Goal: Communication & Community: Answer question/provide support

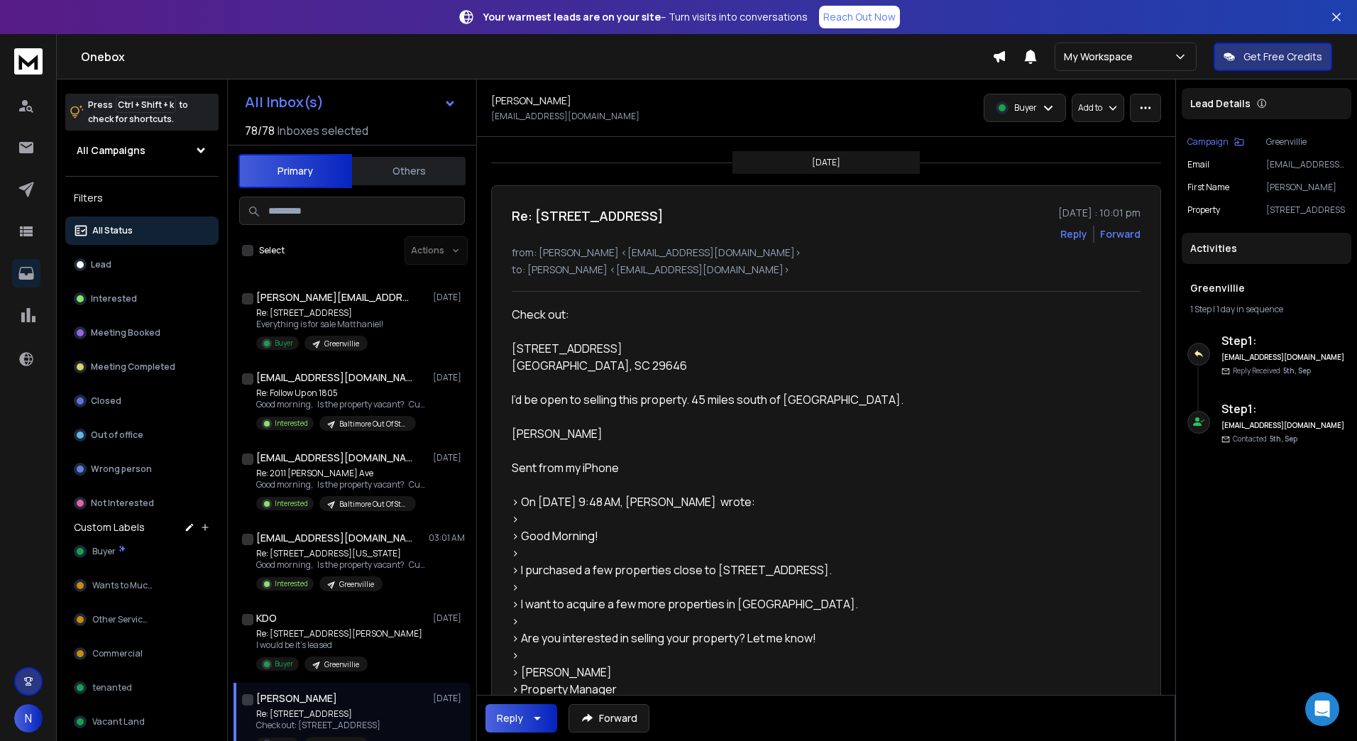
click at [105, 221] on button "All Status" at bounding box center [141, 230] width 153 height 28
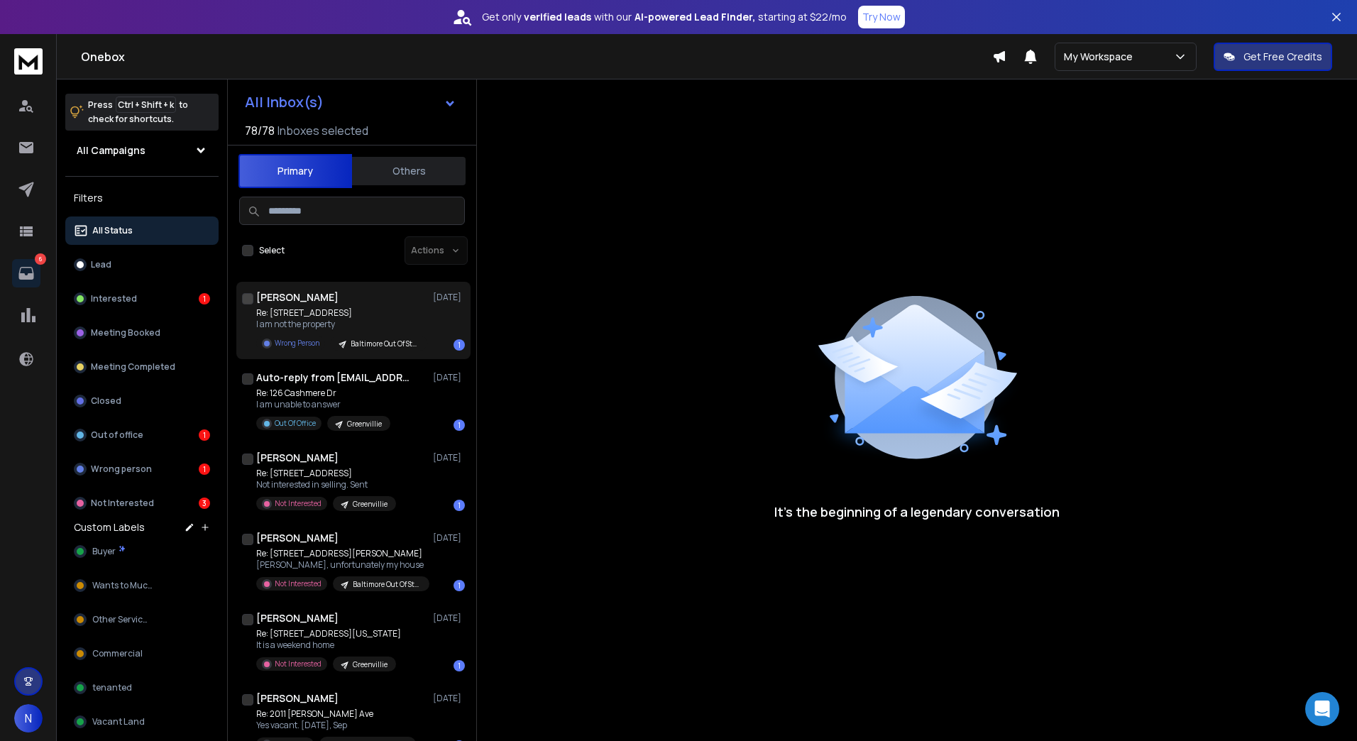
click at [412, 312] on p "Re: [STREET_ADDRESS]" at bounding box center [341, 312] width 170 height 11
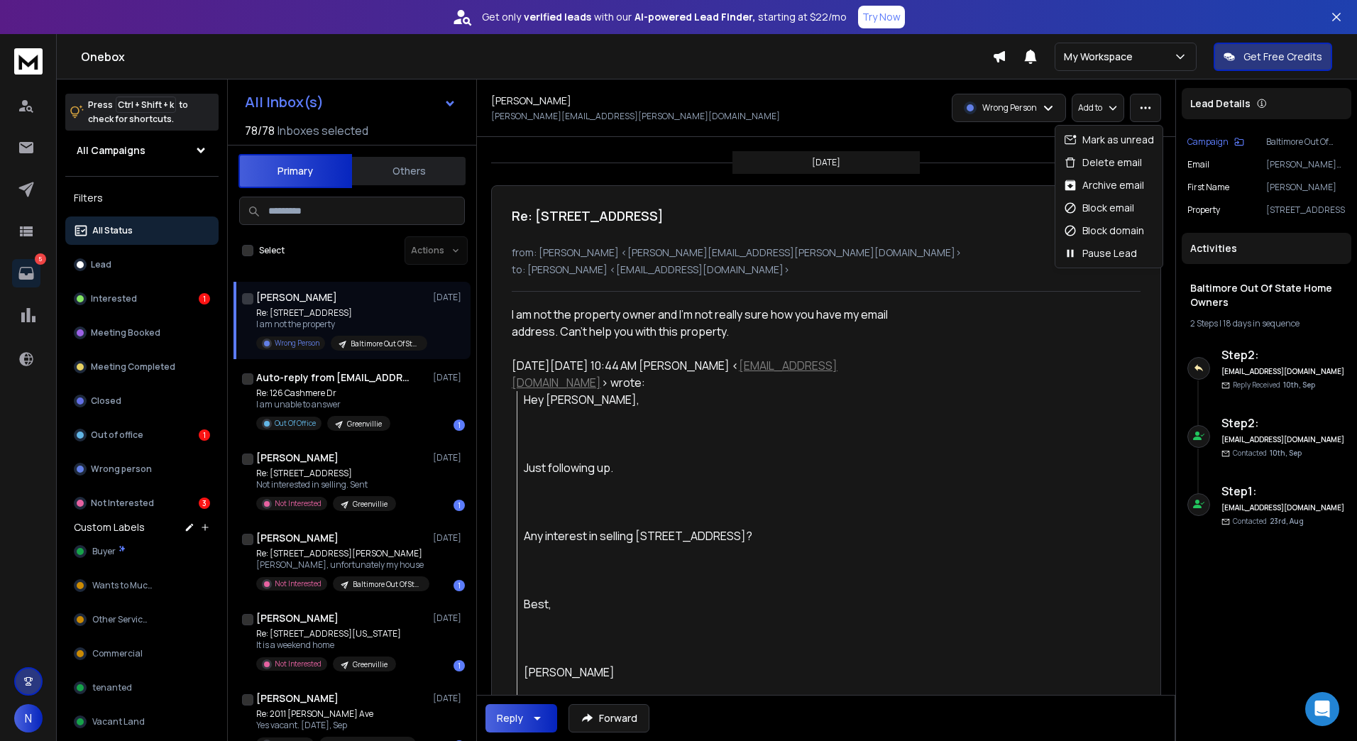
click at [1149, 120] on button "button" at bounding box center [1145, 108] width 31 height 28
click at [1116, 213] on div "Block email" at bounding box center [1099, 208] width 70 height 14
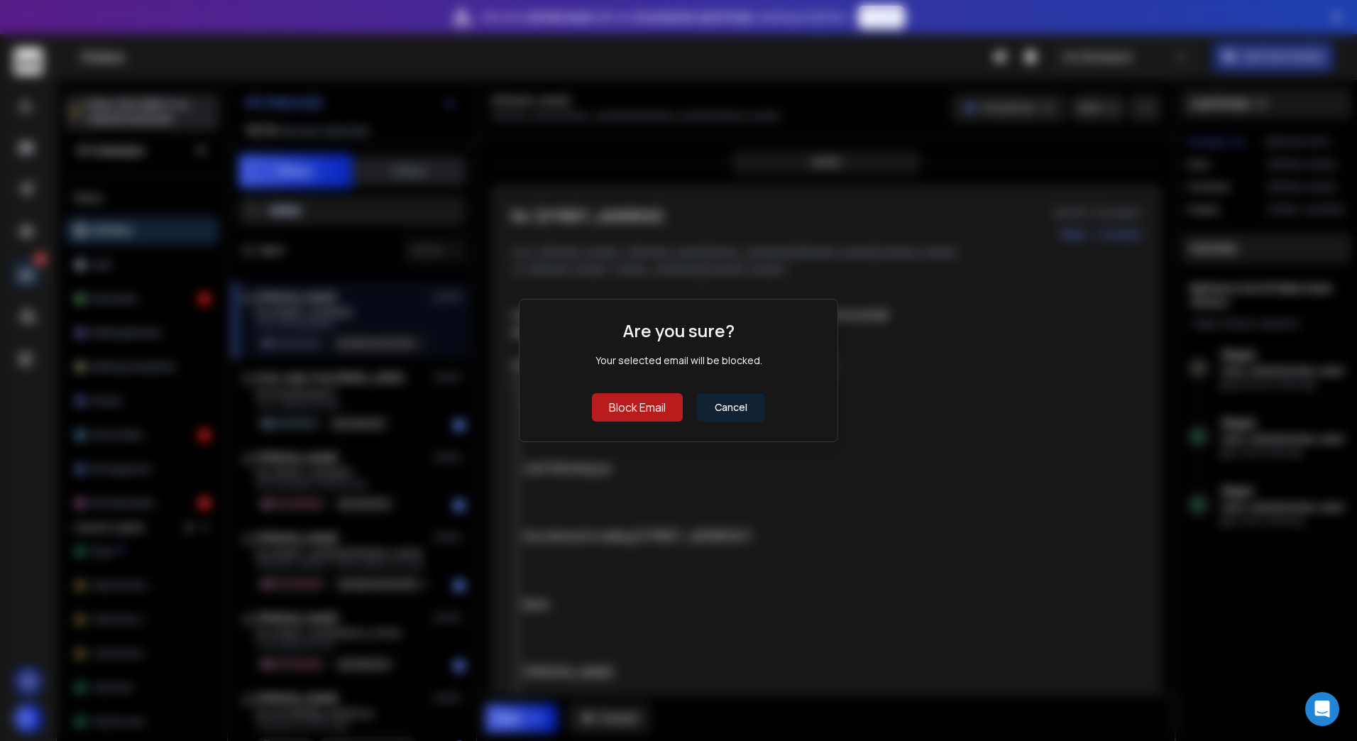
click at [617, 405] on button "Block Email" at bounding box center [637, 407] width 91 height 28
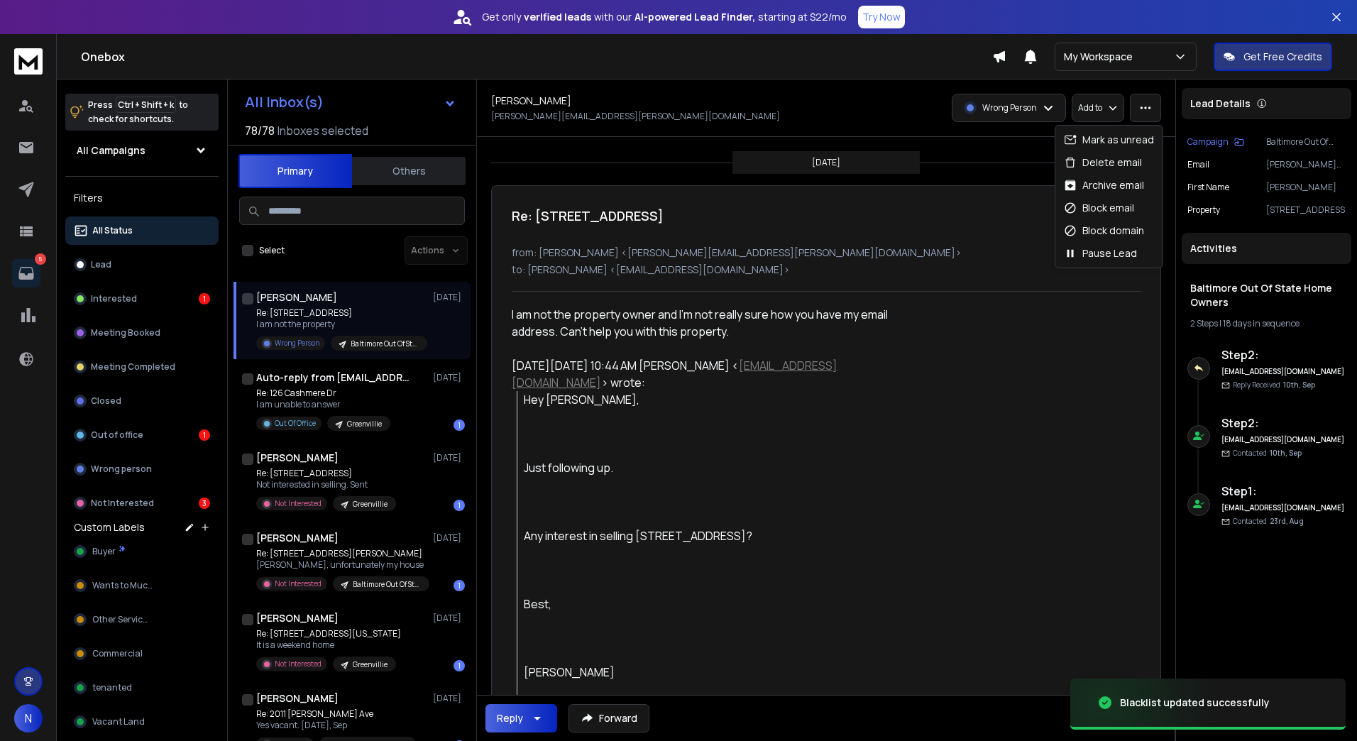
click at [1153, 114] on button "button" at bounding box center [1145, 108] width 31 height 28
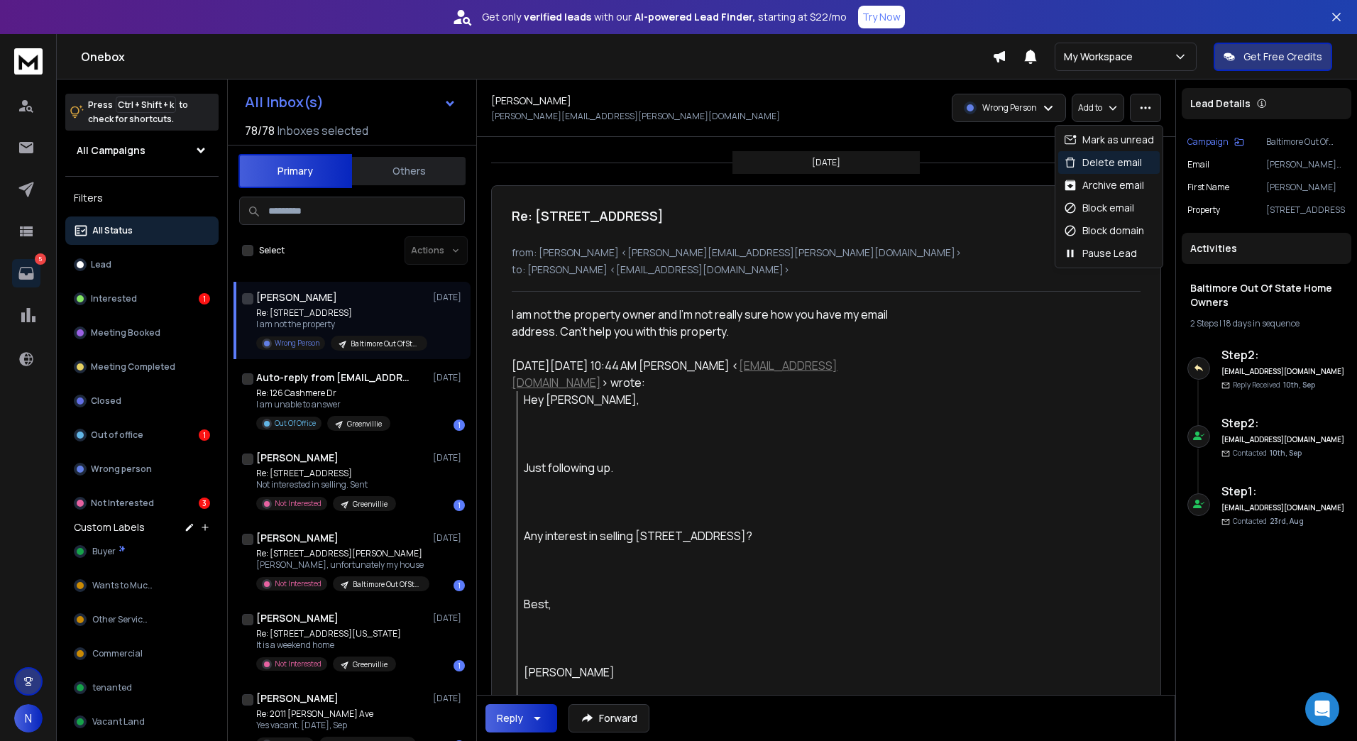
click at [1114, 168] on div "Delete email" at bounding box center [1103, 162] width 78 height 14
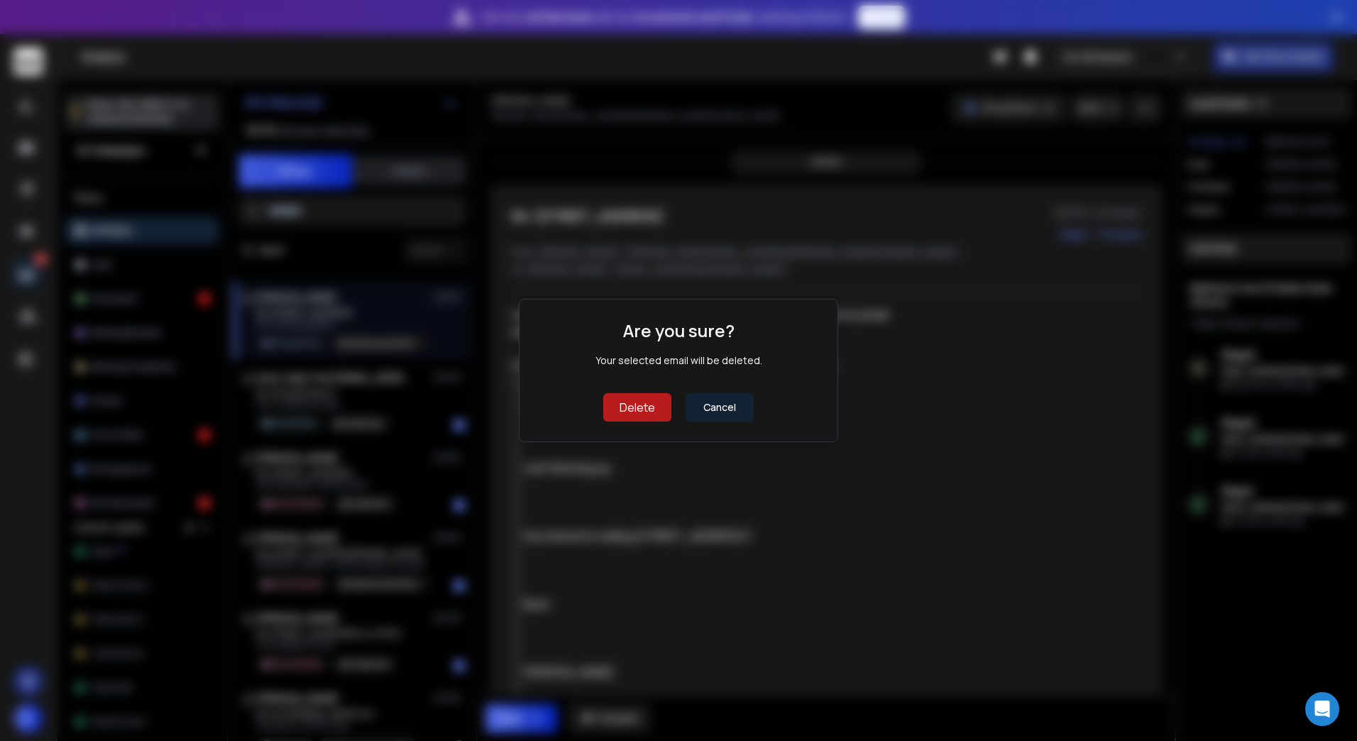
click at [649, 420] on button "Delete" at bounding box center [637, 407] width 68 height 28
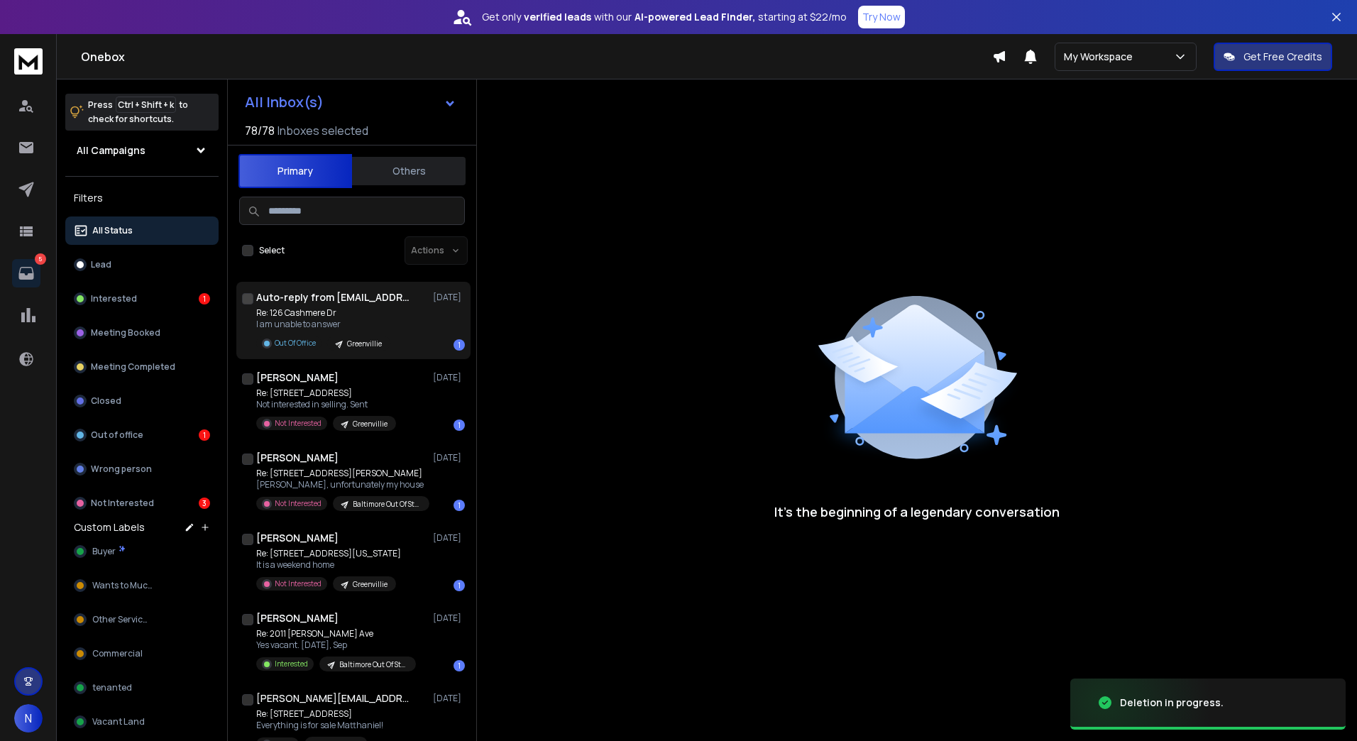
click at [380, 322] on p "I am unable to answer" at bounding box center [323, 324] width 134 height 11
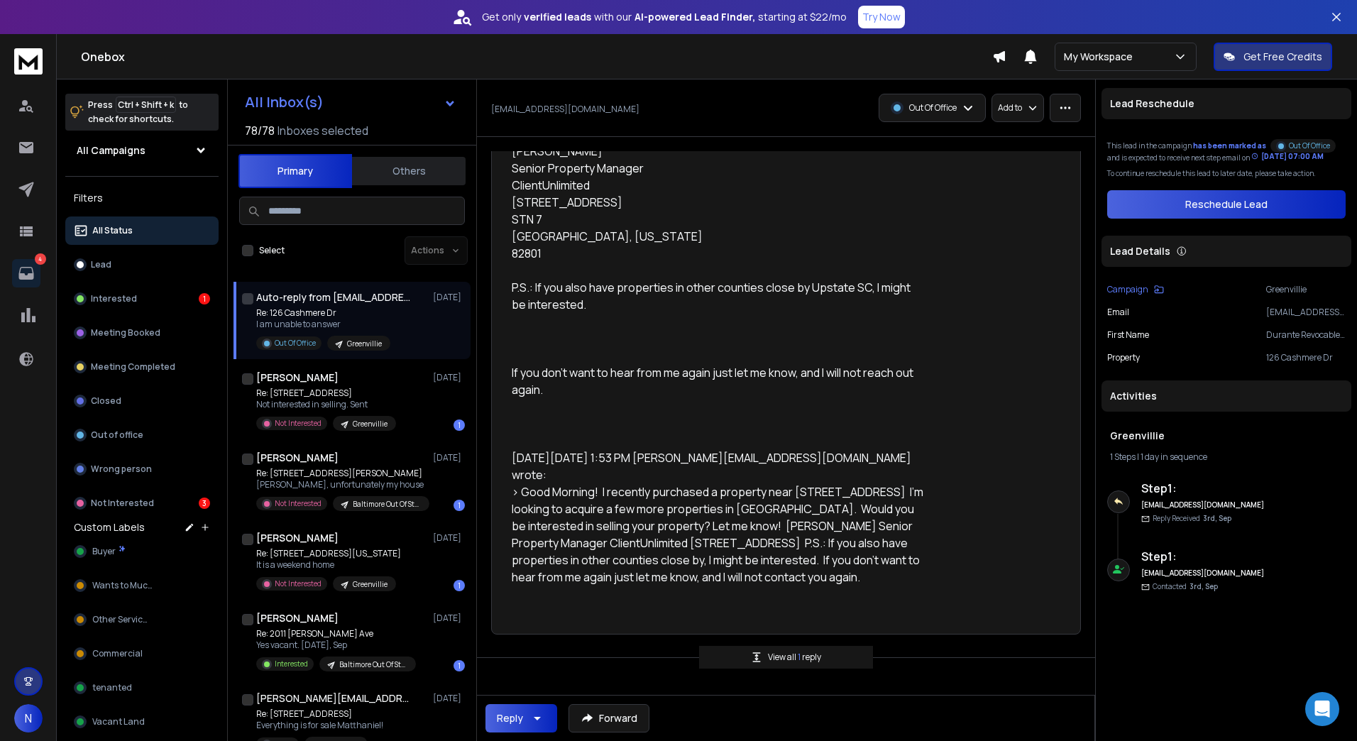
scroll to position [307, 0]
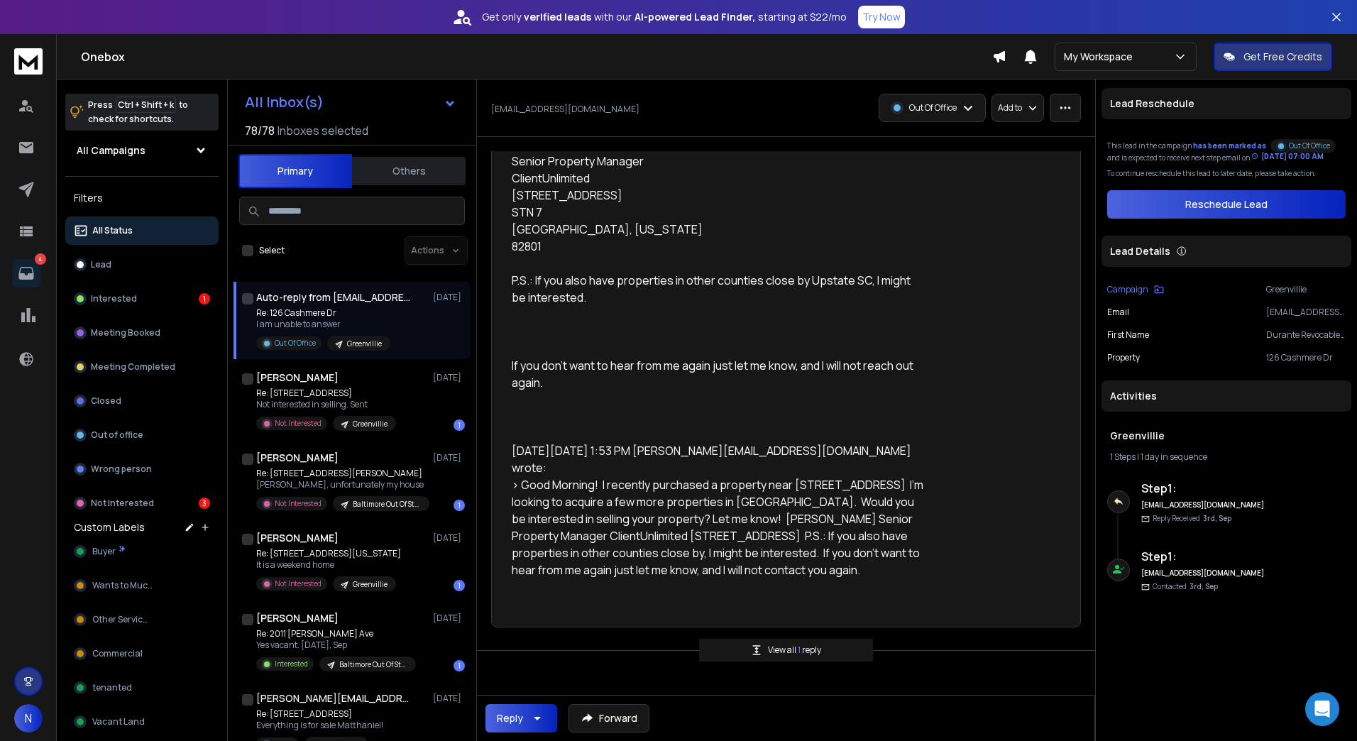
click at [798, 650] on p "View all 1 reply" at bounding box center [794, 649] width 53 height 11
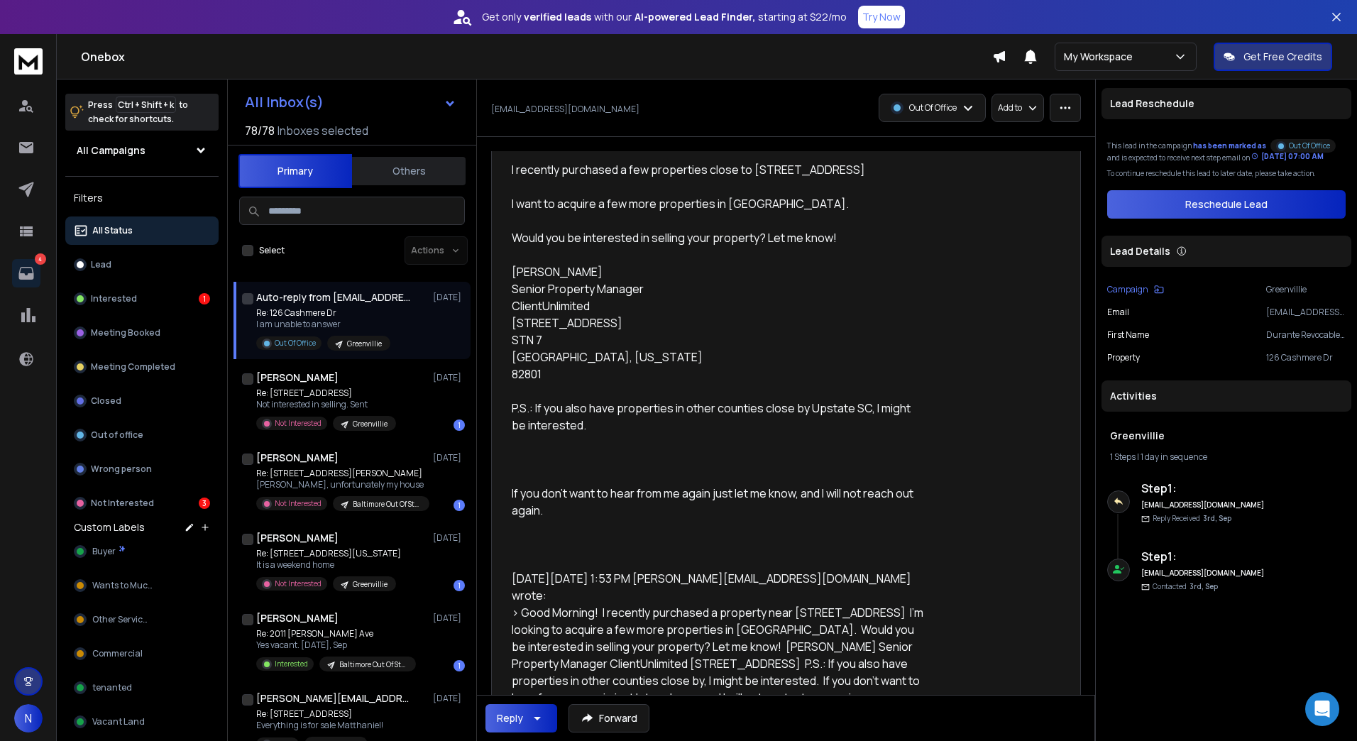
scroll to position [0, 0]
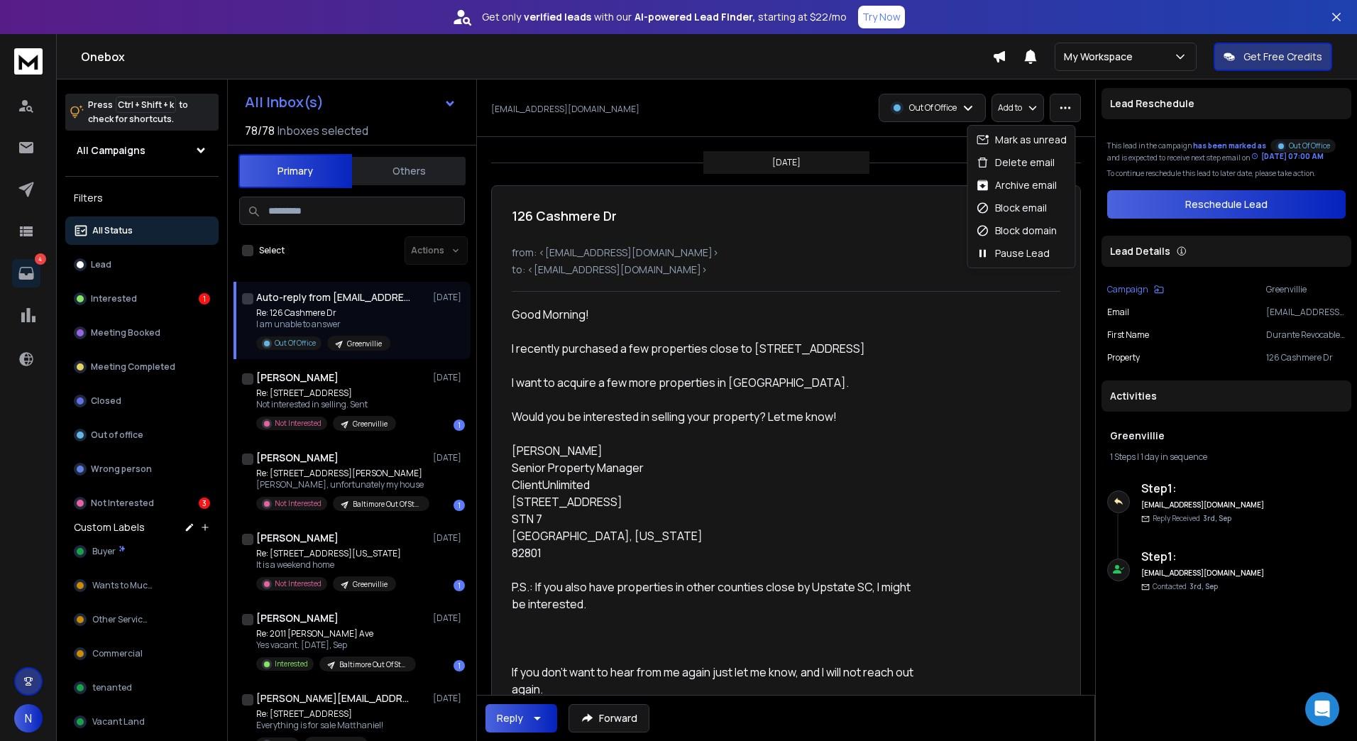
click at [1063, 107] on icon "button" at bounding box center [1065, 107] width 13 height 13
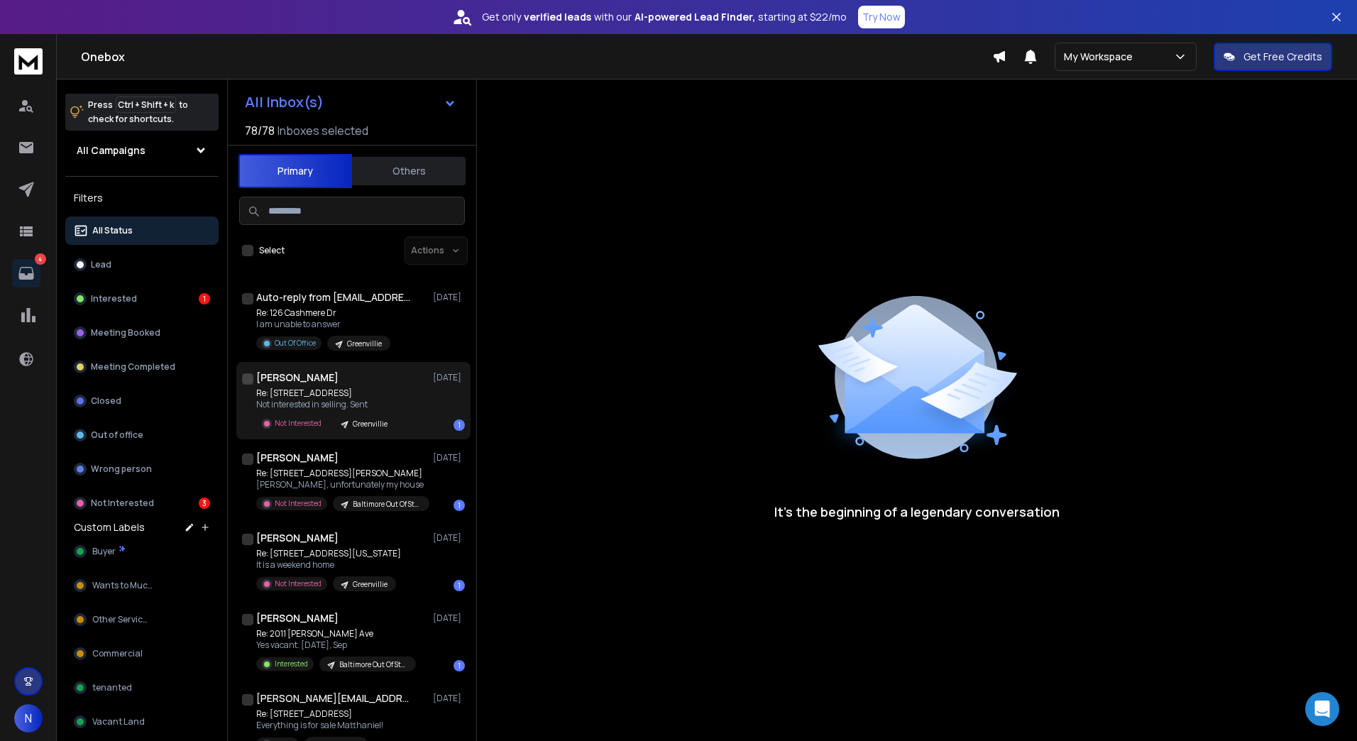
click at [380, 399] on p "Not interested in selling. Sent" at bounding box center [326, 404] width 140 height 11
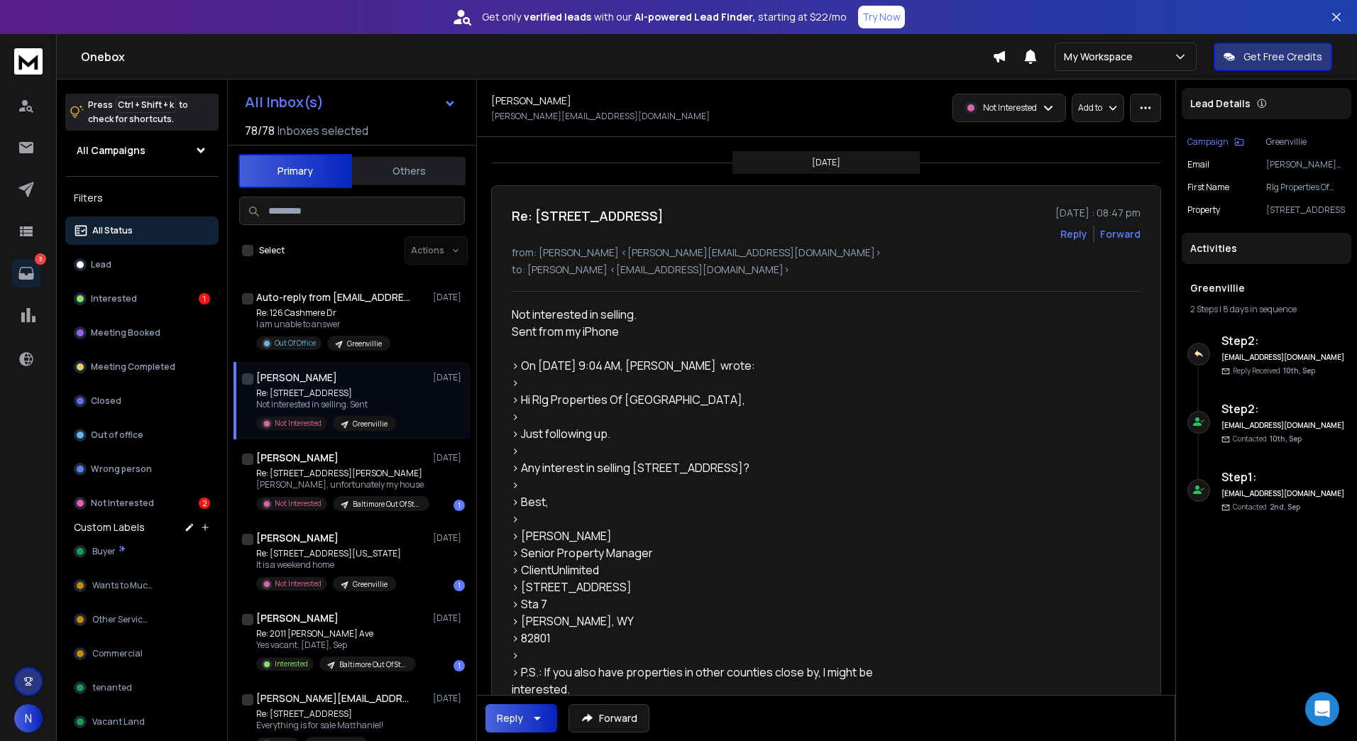
click at [1154, 108] on button "button" at bounding box center [1145, 108] width 31 height 28
click at [1116, 167] on div "Delete email" at bounding box center [1103, 162] width 78 height 14
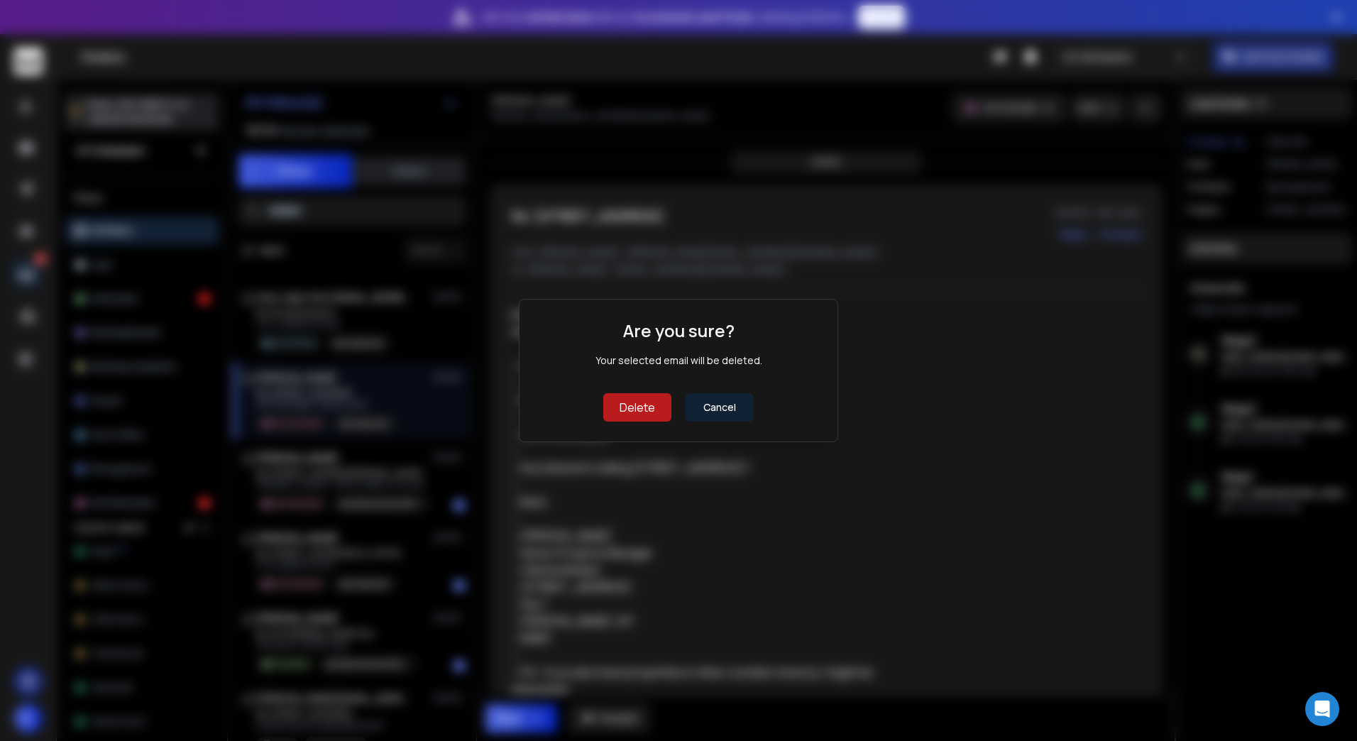
click at [659, 408] on button "Delete" at bounding box center [637, 407] width 68 height 28
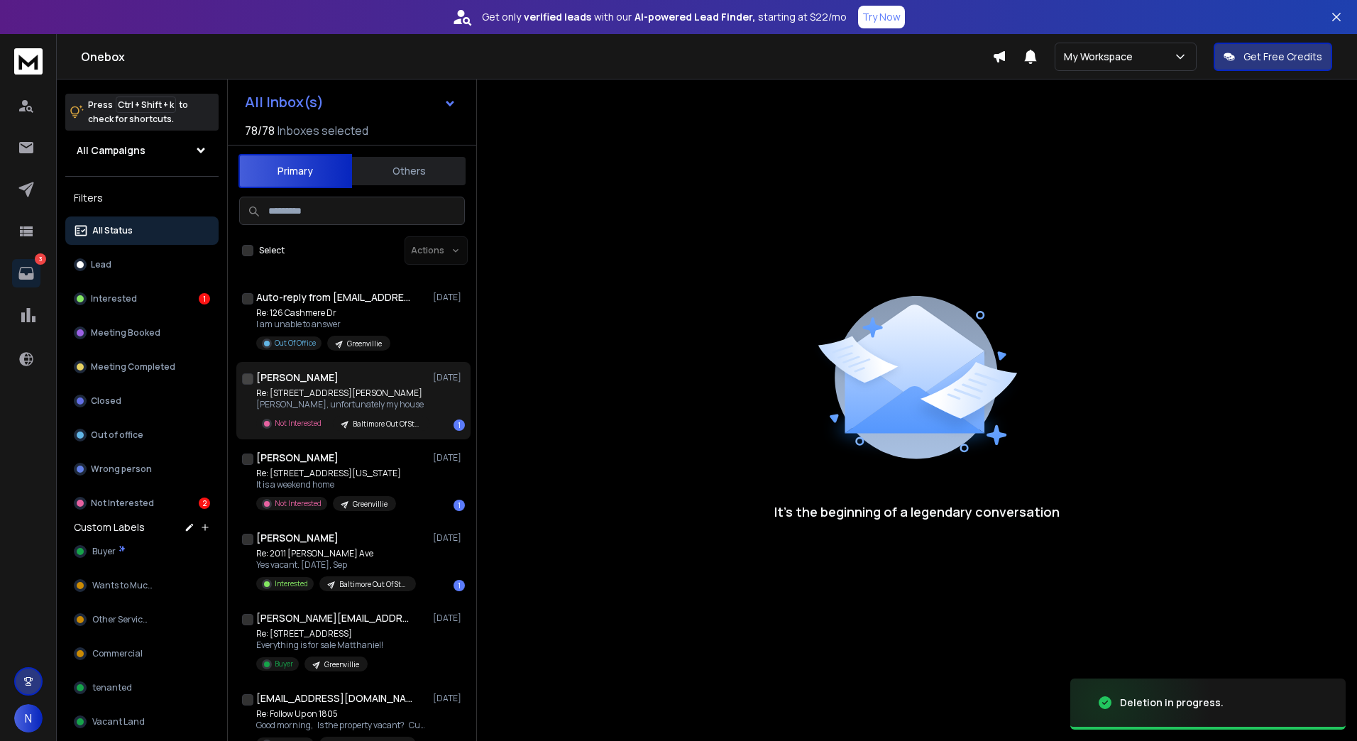
click at [394, 407] on p "[PERSON_NAME], unfortunately my house" at bounding box center [341, 404] width 170 height 11
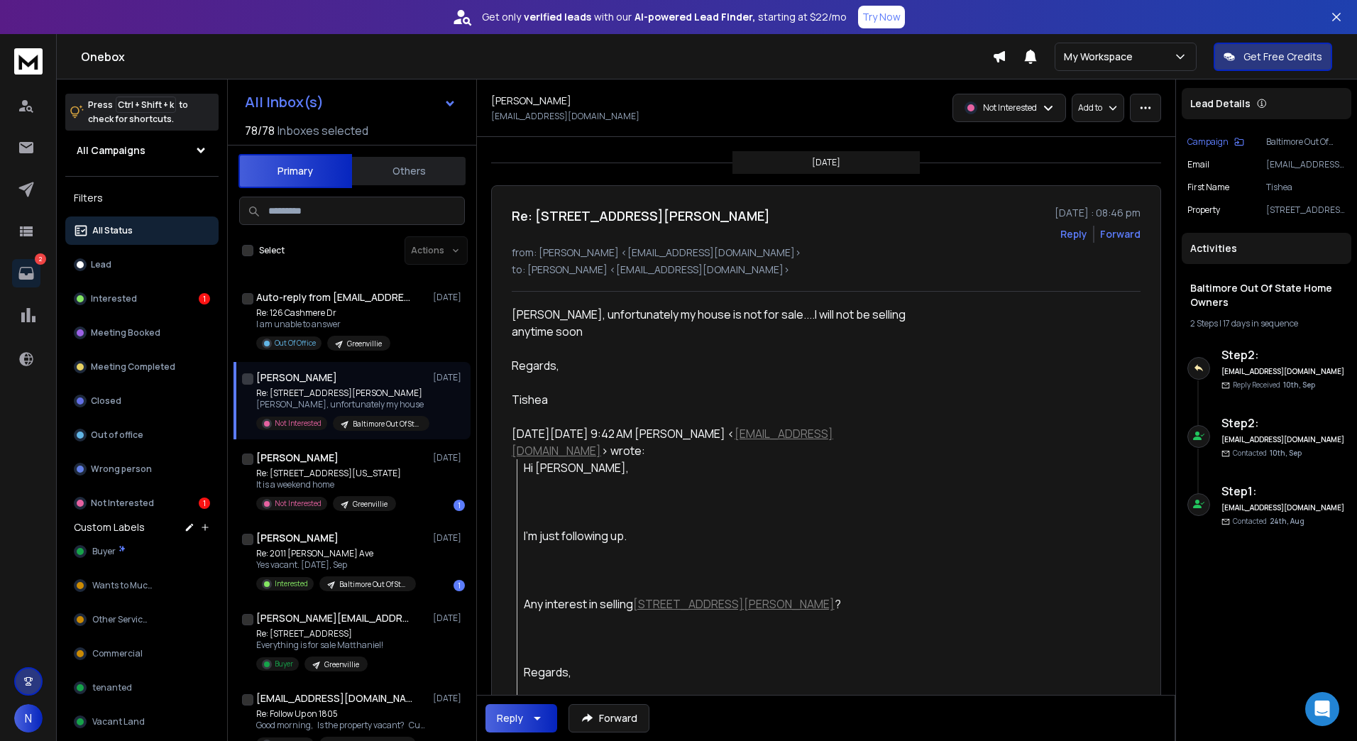
click at [1152, 109] on button "button" at bounding box center [1145, 108] width 31 height 28
click at [1111, 161] on div "Delete email" at bounding box center [1103, 162] width 78 height 14
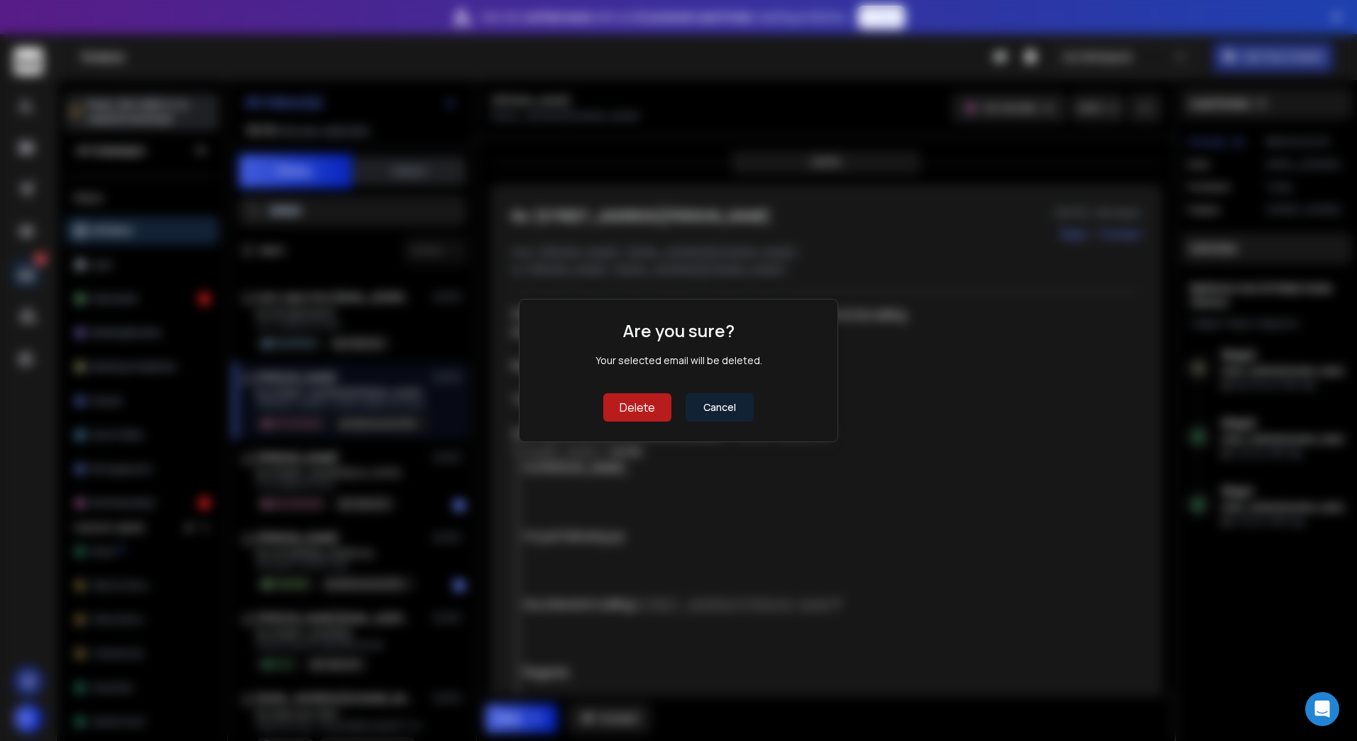
click at [635, 419] on button "Delete" at bounding box center [637, 407] width 68 height 28
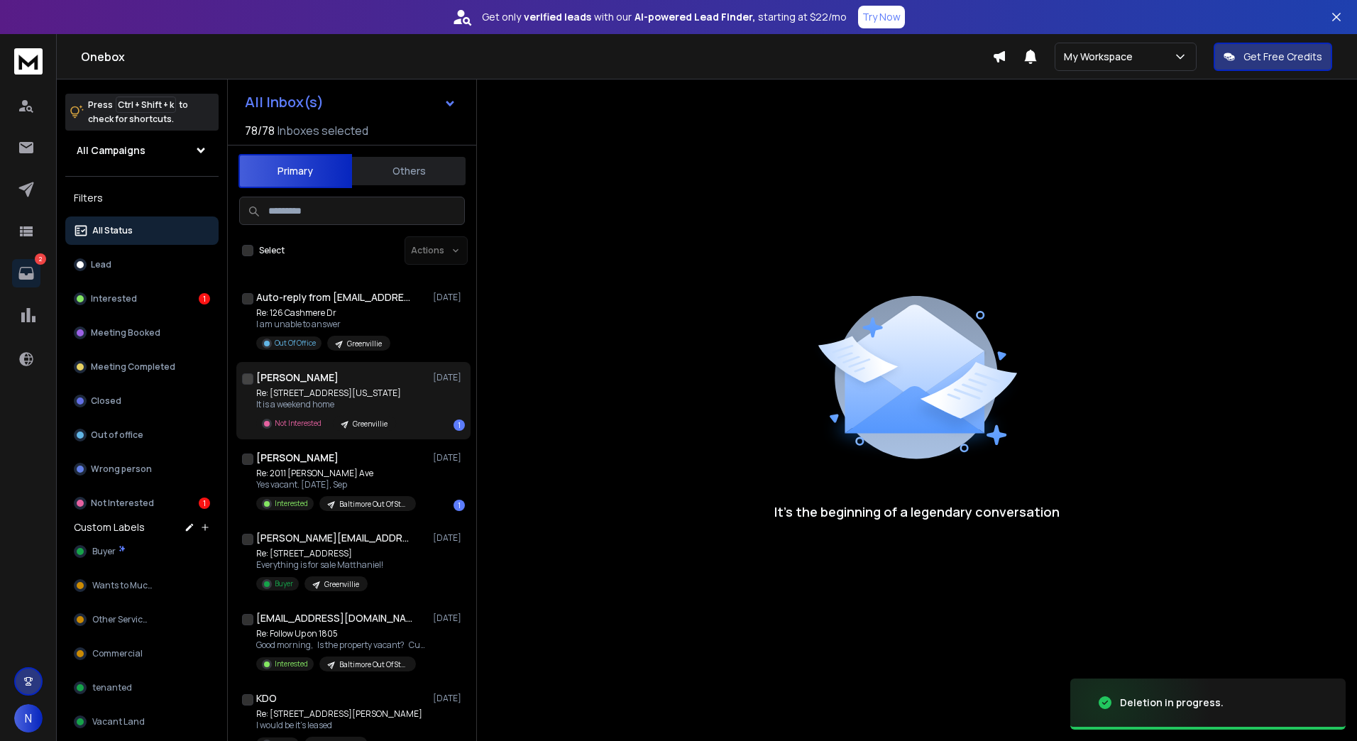
click at [336, 407] on p "It is a weekend home" at bounding box center [328, 404] width 145 height 11
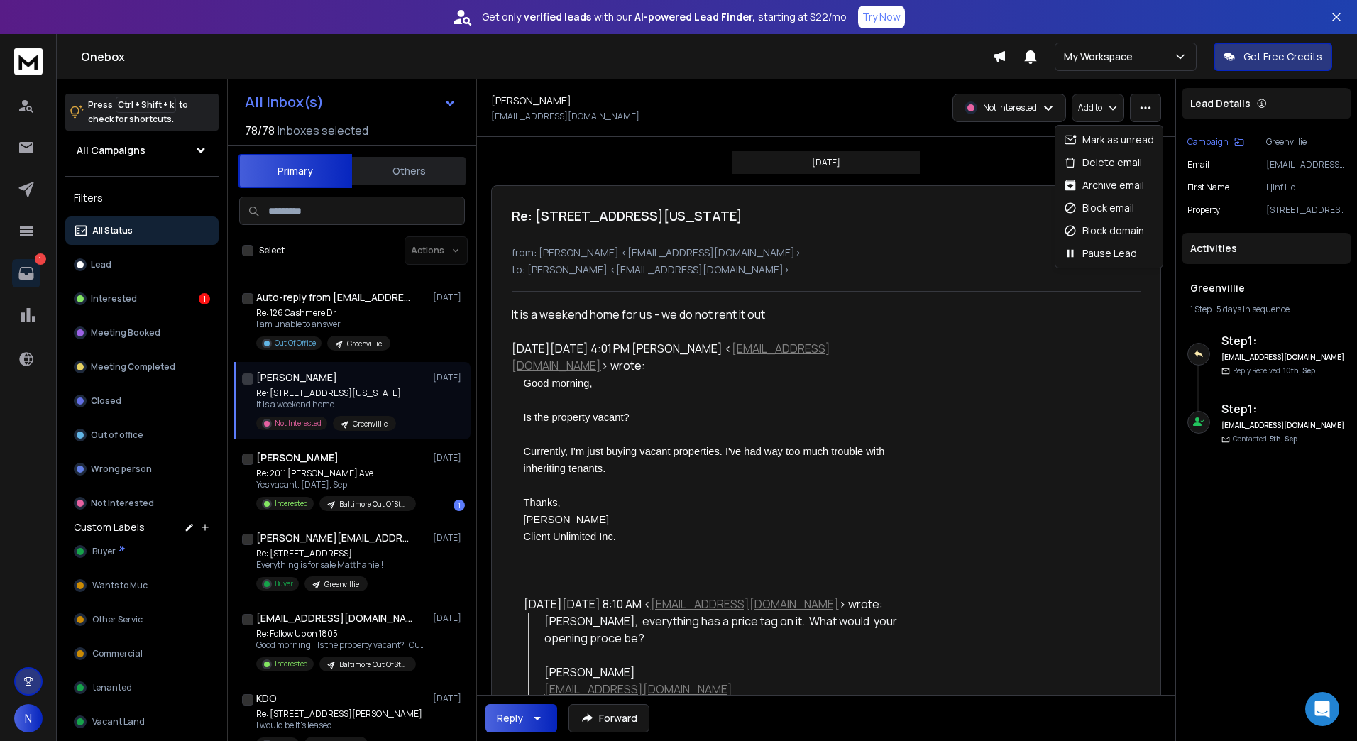
click at [1157, 110] on button "button" at bounding box center [1145, 108] width 31 height 28
click at [823, 306] on div "It is a weekend home for us - we do not rent it out" at bounding box center [719, 314] width 414 height 17
drag, startPoint x: 537, startPoint y: 214, endPoint x: 717, endPoint y: 221, distance: 180.4
click at [717, 221] on h1 "Re: [STREET_ADDRESS][US_STATE]" at bounding box center [627, 216] width 231 height 20
copy h1 "[STREET_ADDRESS][US_STATE]"
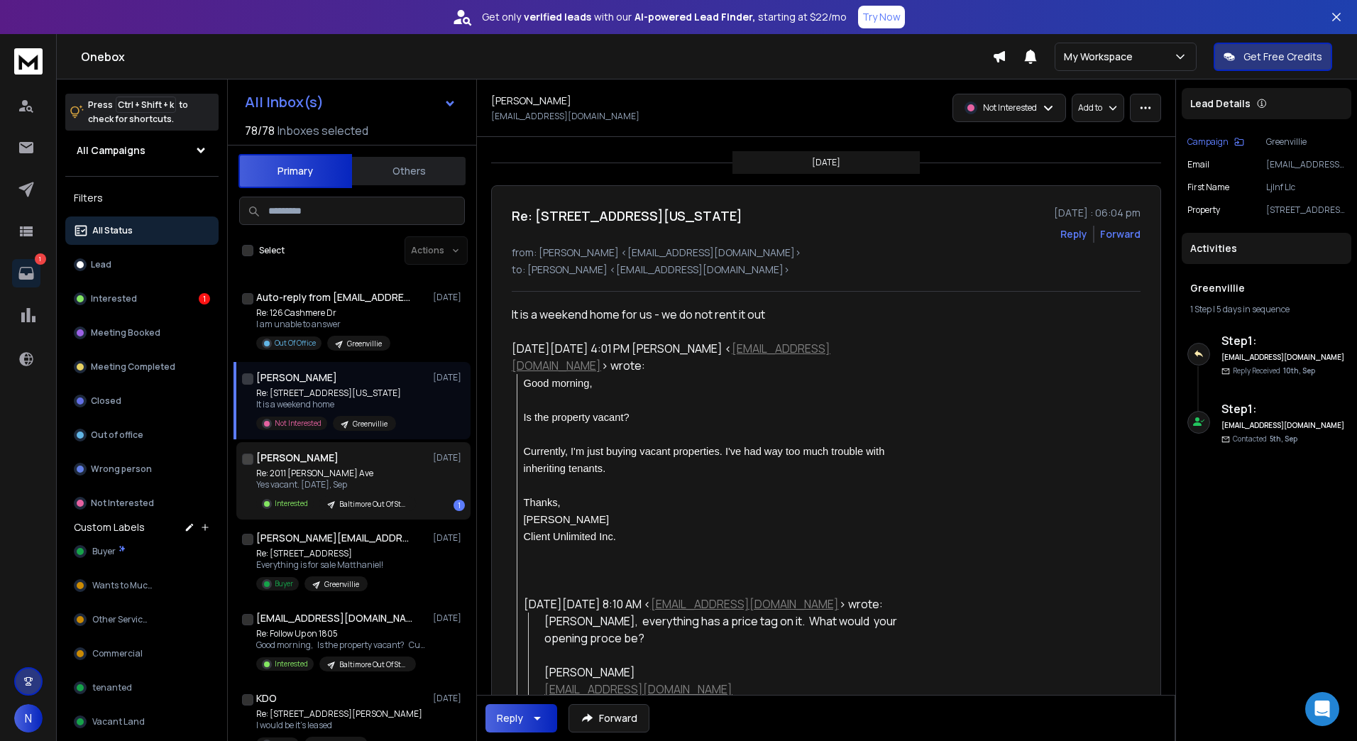
click at [334, 487] on p "Yes vacant. [DATE], Sep" at bounding box center [336, 484] width 160 height 11
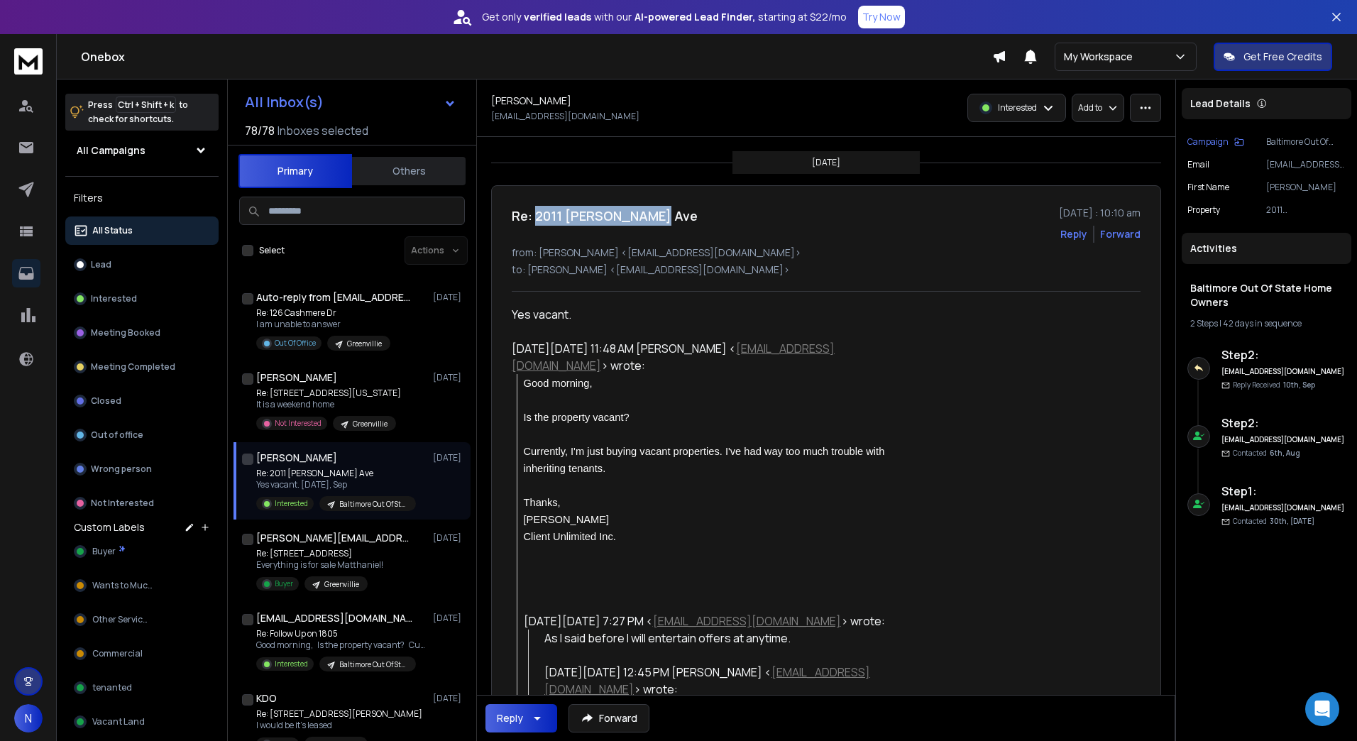
drag, startPoint x: 658, startPoint y: 212, endPoint x: 537, endPoint y: 213, distance: 120.6
click at [537, 213] on div "Re: 2011 [PERSON_NAME] Ave [DATE] : 10:10 am Reply Forward" at bounding box center [826, 224] width 629 height 37
copy h1 "2011 [PERSON_NAME] Ave"
click at [1073, 236] on button "Reply" at bounding box center [1073, 234] width 27 height 14
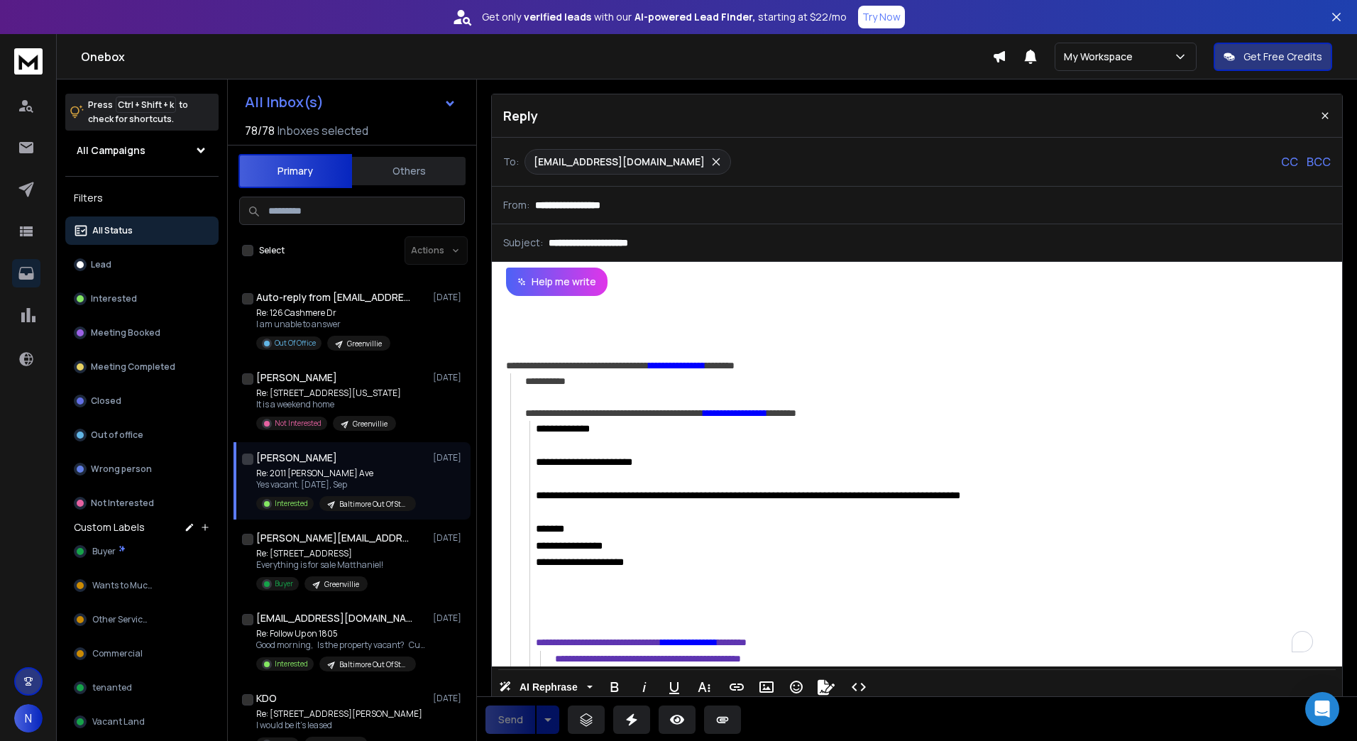
click at [550, 325] on div "To enrich screen reader interactions, please activate Accessibility in Grammarl…" at bounding box center [917, 318] width 822 height 16
click at [552, 321] on div "*" at bounding box center [909, 318] width 807 height 16
click at [735, 319] on div "**********" at bounding box center [909, 318] width 807 height 16
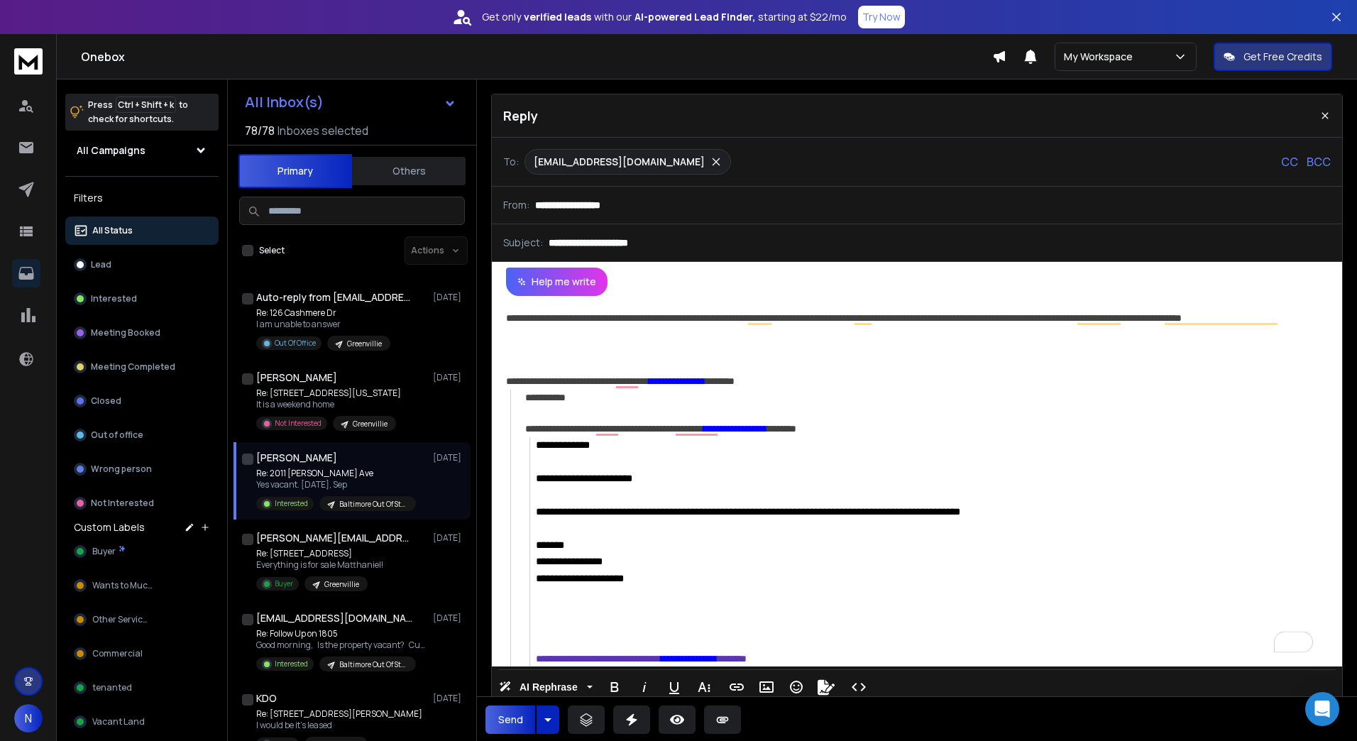
click at [564, 336] on div "**********" at bounding box center [909, 326] width 807 height 32
click at [891, 318] on div "**********" at bounding box center [909, 326] width 807 height 32
drag, startPoint x: 878, startPoint y: 318, endPoint x: 889, endPoint y: 332, distance: 18.2
click at [879, 318] on div "**********" at bounding box center [909, 326] width 807 height 32
click at [594, 340] on div "**********" at bounding box center [909, 326] width 807 height 32
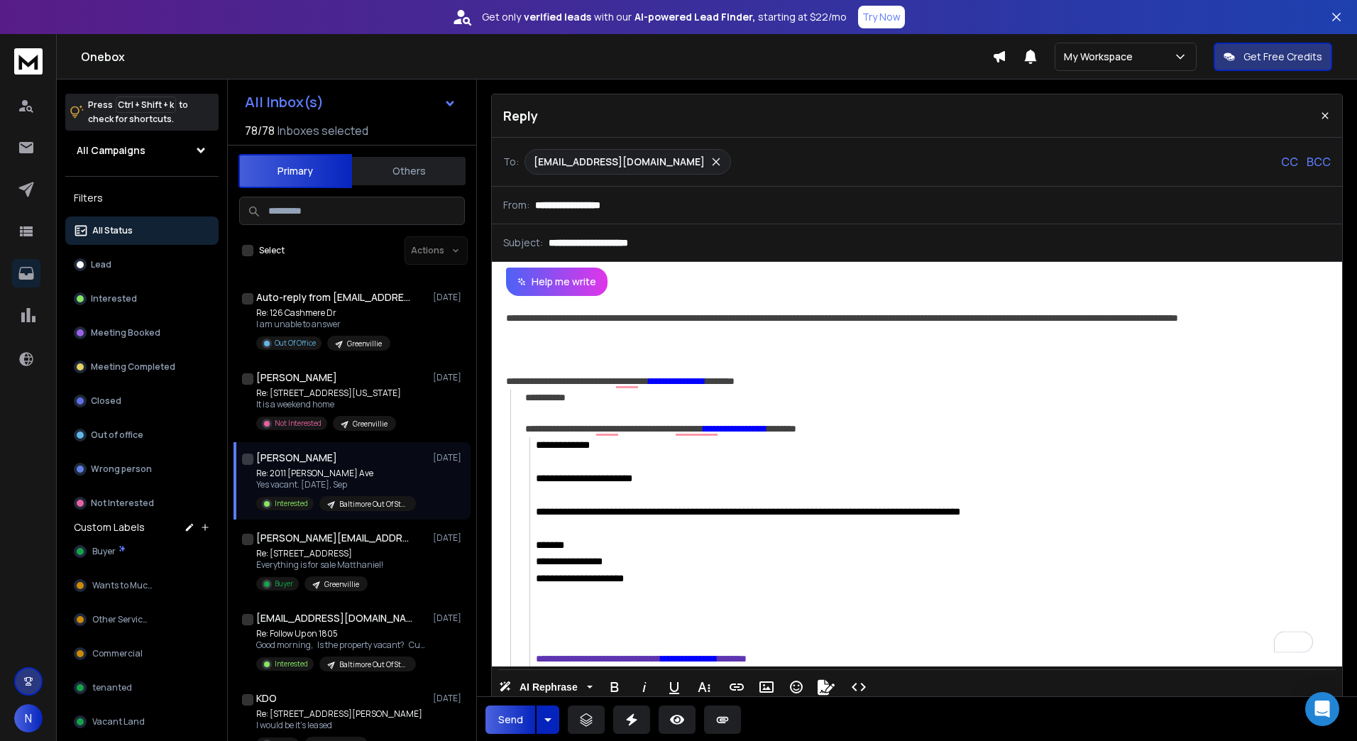
click at [510, 715] on button "Send" at bounding box center [510, 719] width 50 height 28
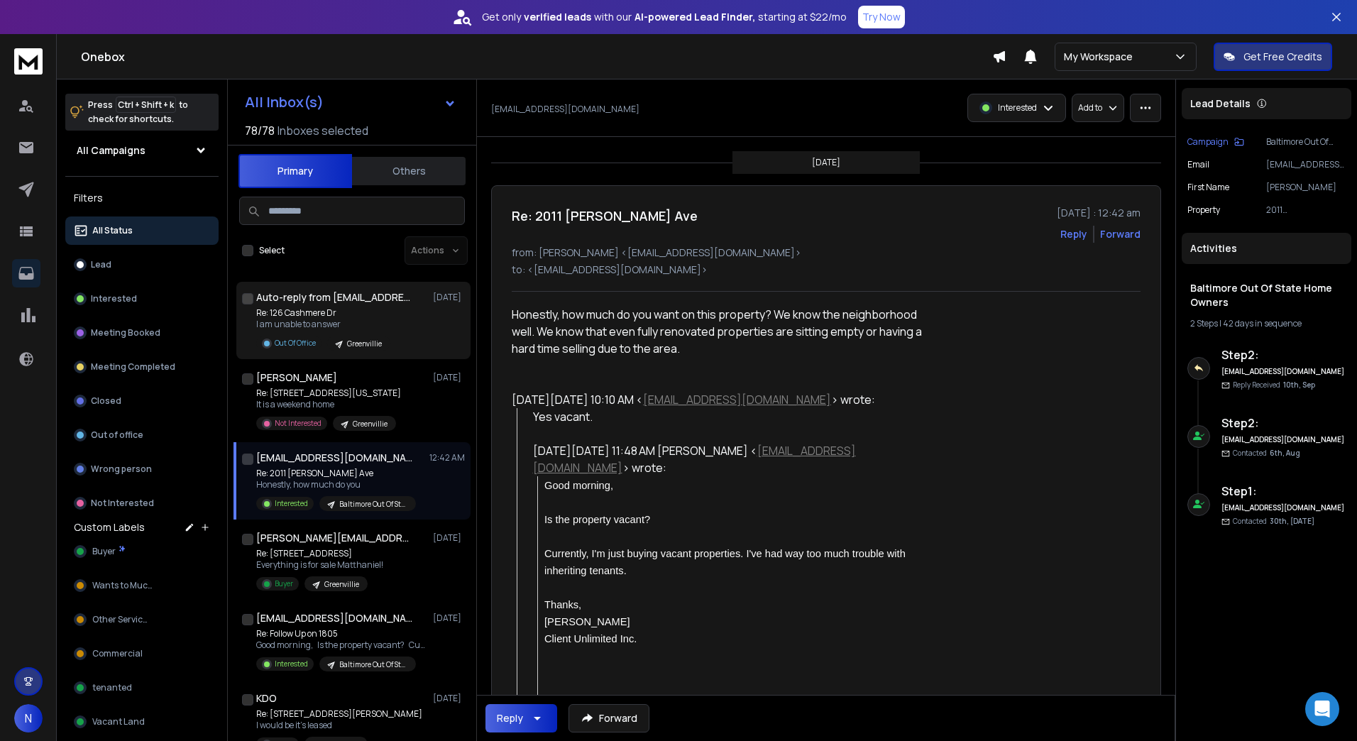
click at [351, 307] on p "Re: 126 Cashmere Dr" at bounding box center [323, 312] width 134 height 11
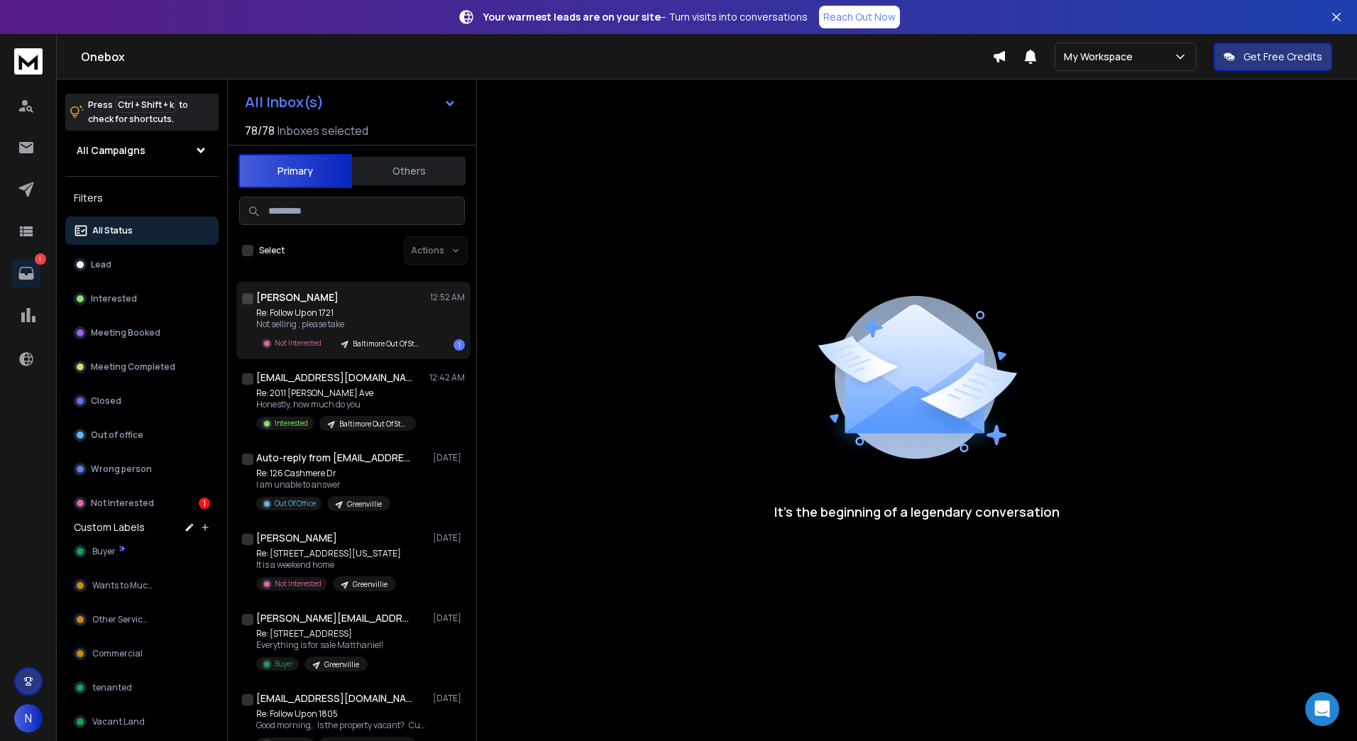
click at [375, 324] on p "Not selling , please take" at bounding box center [341, 324] width 170 height 11
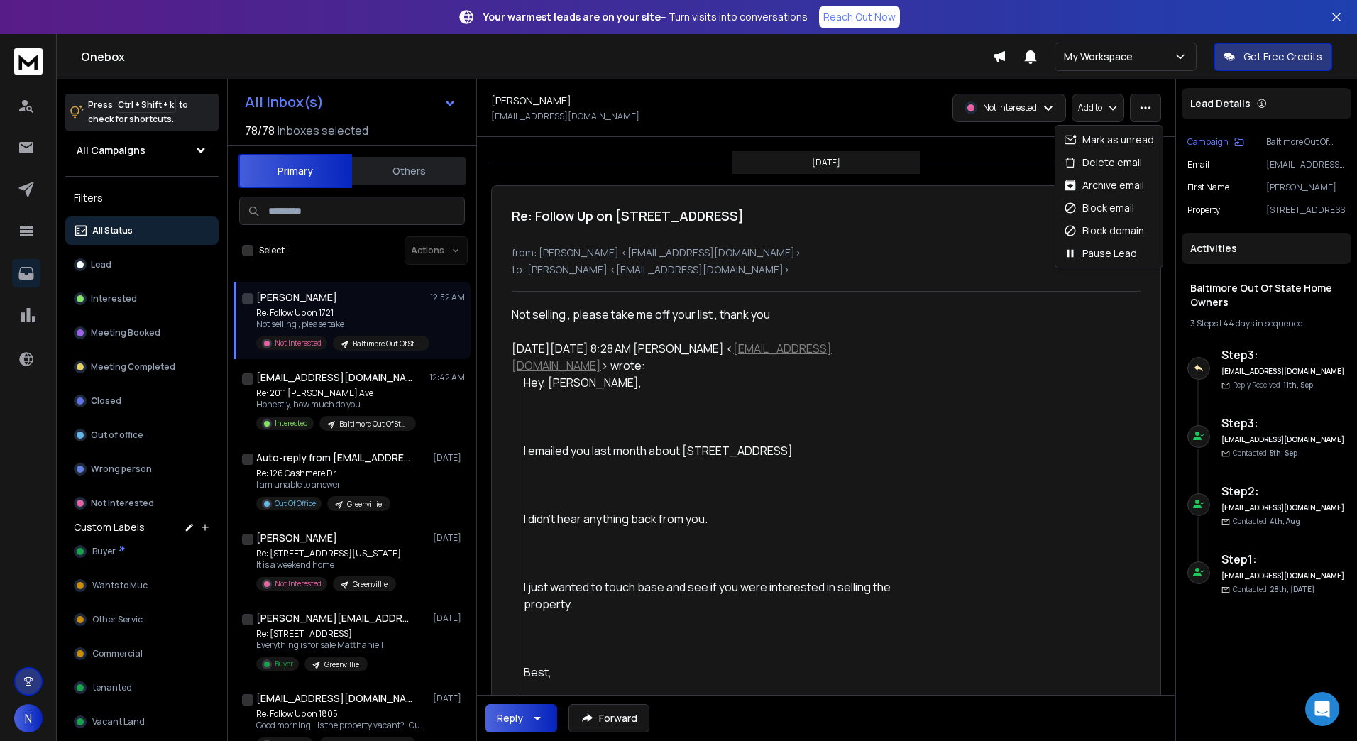
click at [1147, 104] on icon "button" at bounding box center [1145, 107] width 13 height 13
click at [1138, 209] on div "Block email" at bounding box center [1108, 208] width 101 height 23
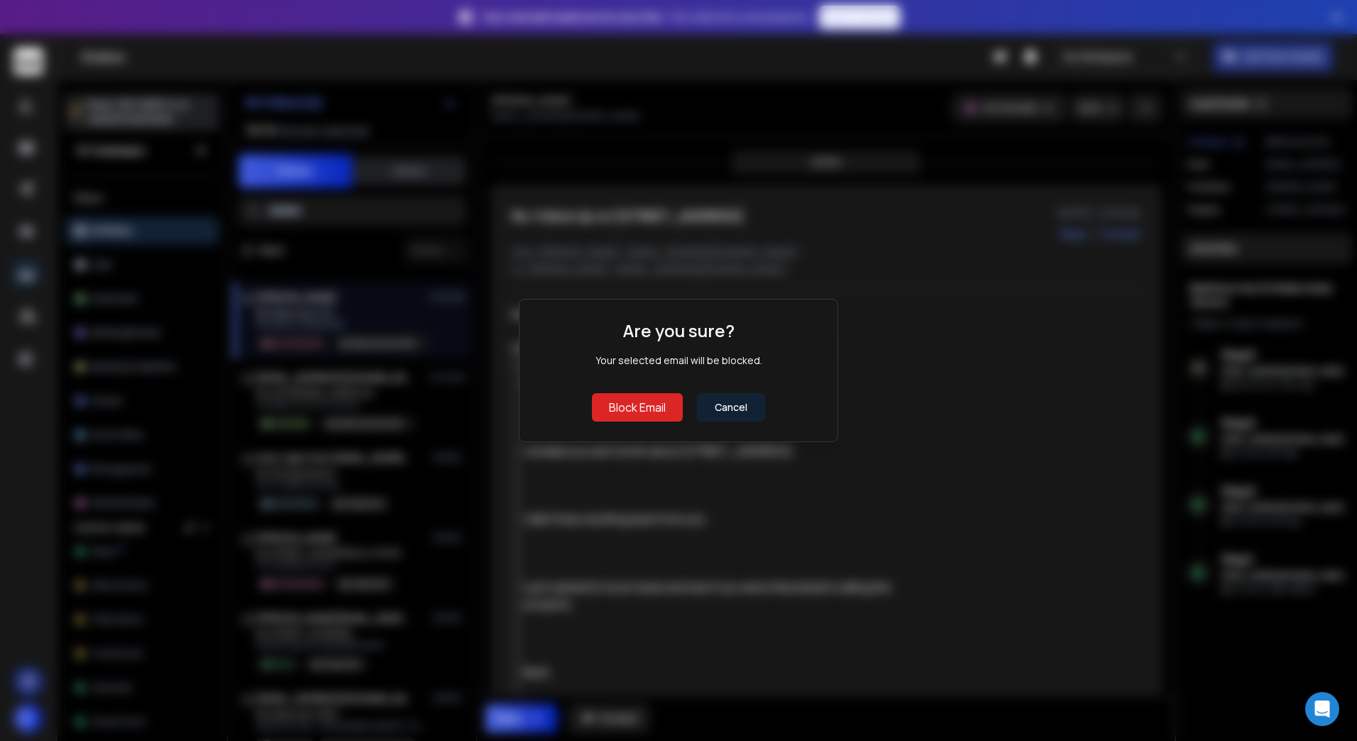
click at [586, 408] on div "Are you sure? Your selected email will be blocked. Block Email Cancel" at bounding box center [678, 370] width 278 height 102
click at [609, 412] on button "Block Email" at bounding box center [637, 407] width 91 height 28
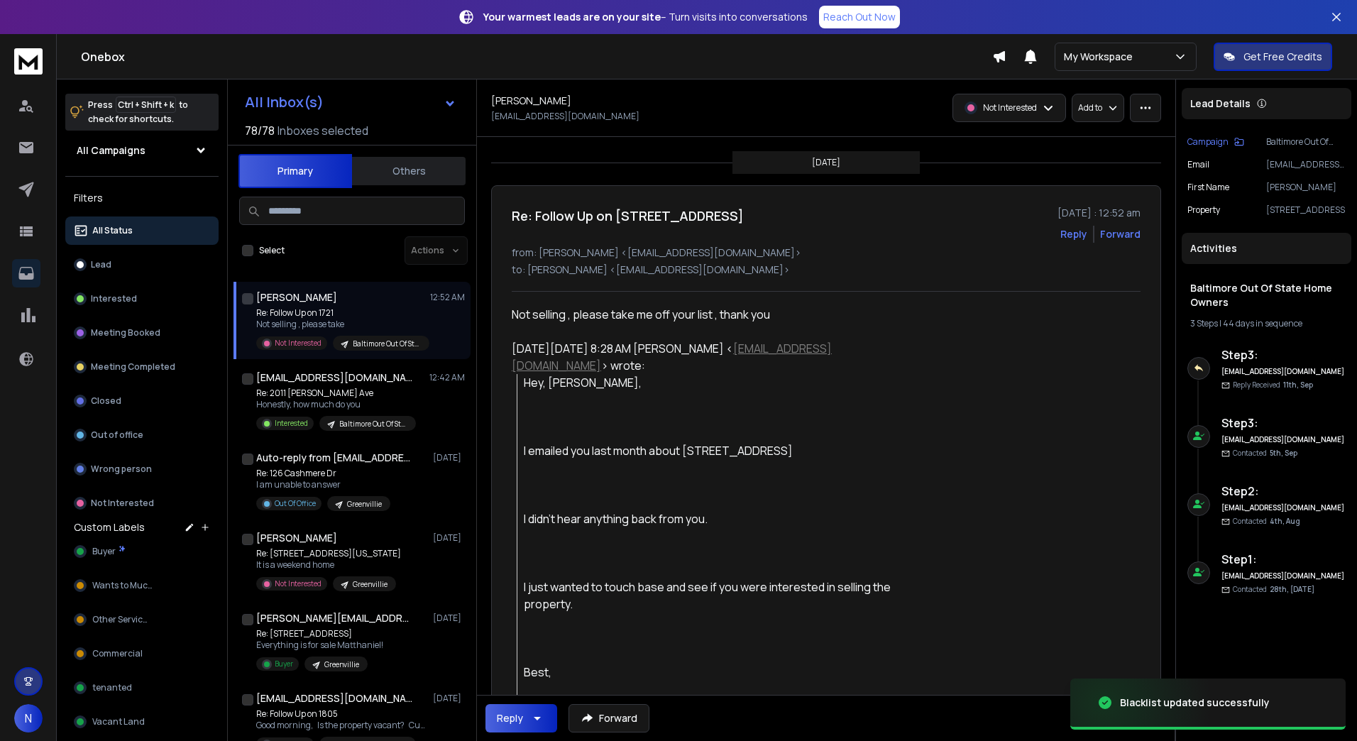
click at [1149, 111] on icon "button" at bounding box center [1145, 107] width 13 height 13
click at [1134, 170] on div "Delete email" at bounding box center [1108, 162] width 101 height 23
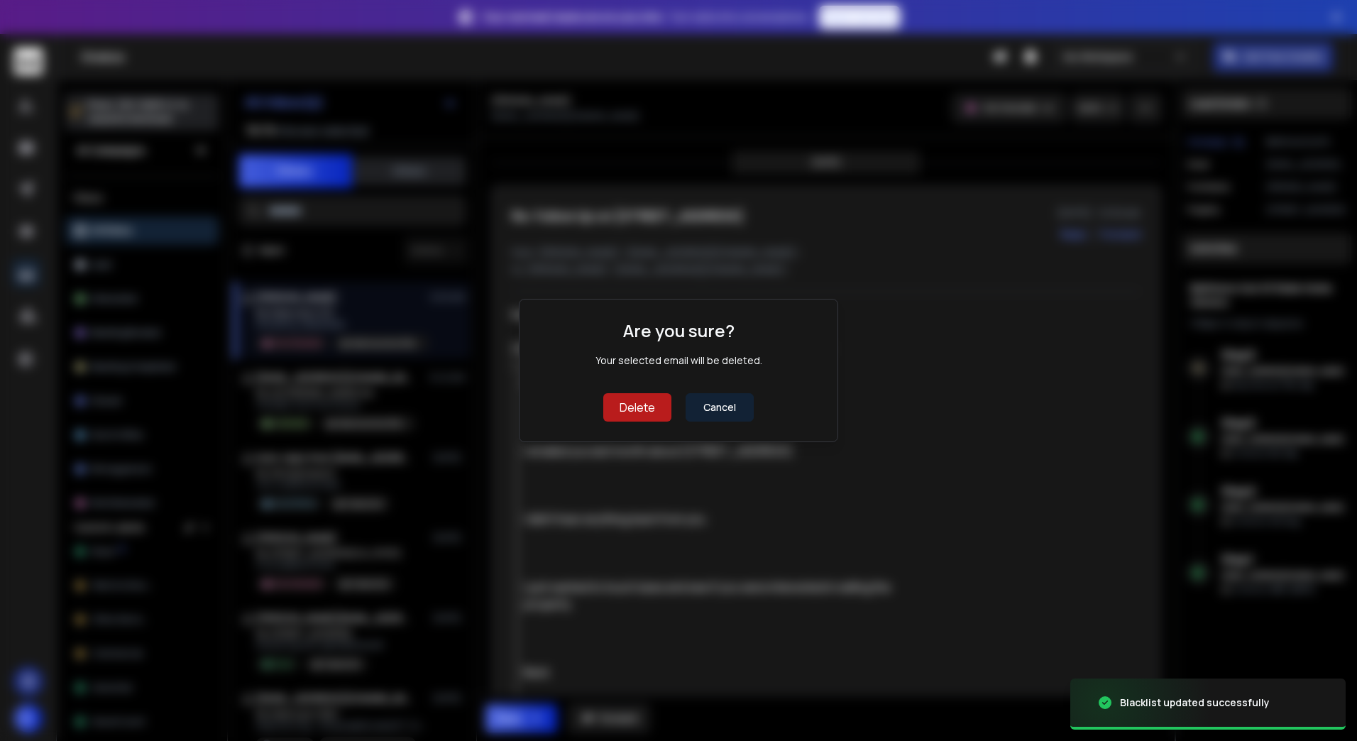
click at [636, 399] on button "Delete" at bounding box center [637, 407] width 68 height 28
